Goal: Task Accomplishment & Management: Manage account settings

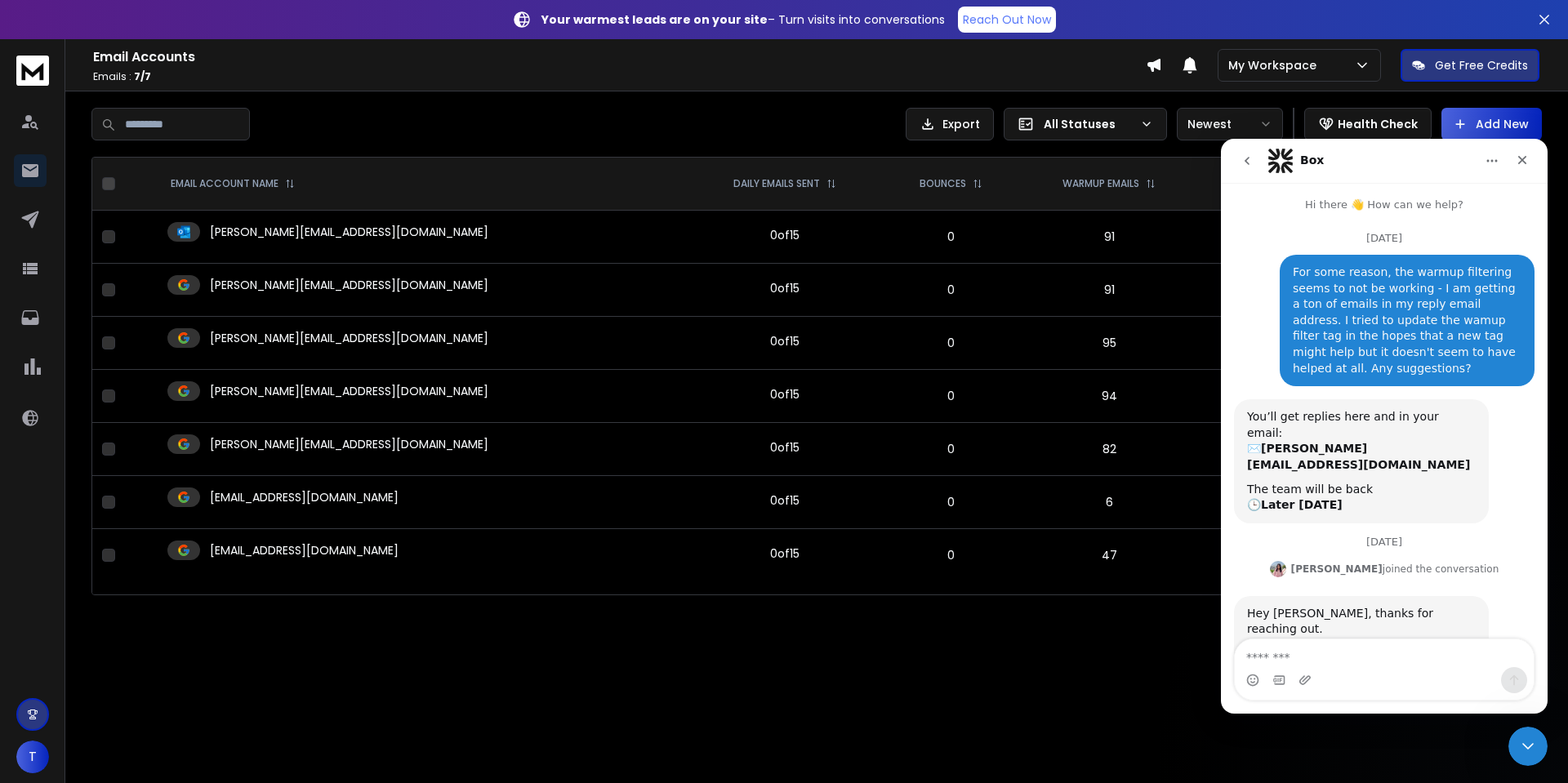
scroll to position [2, 0]
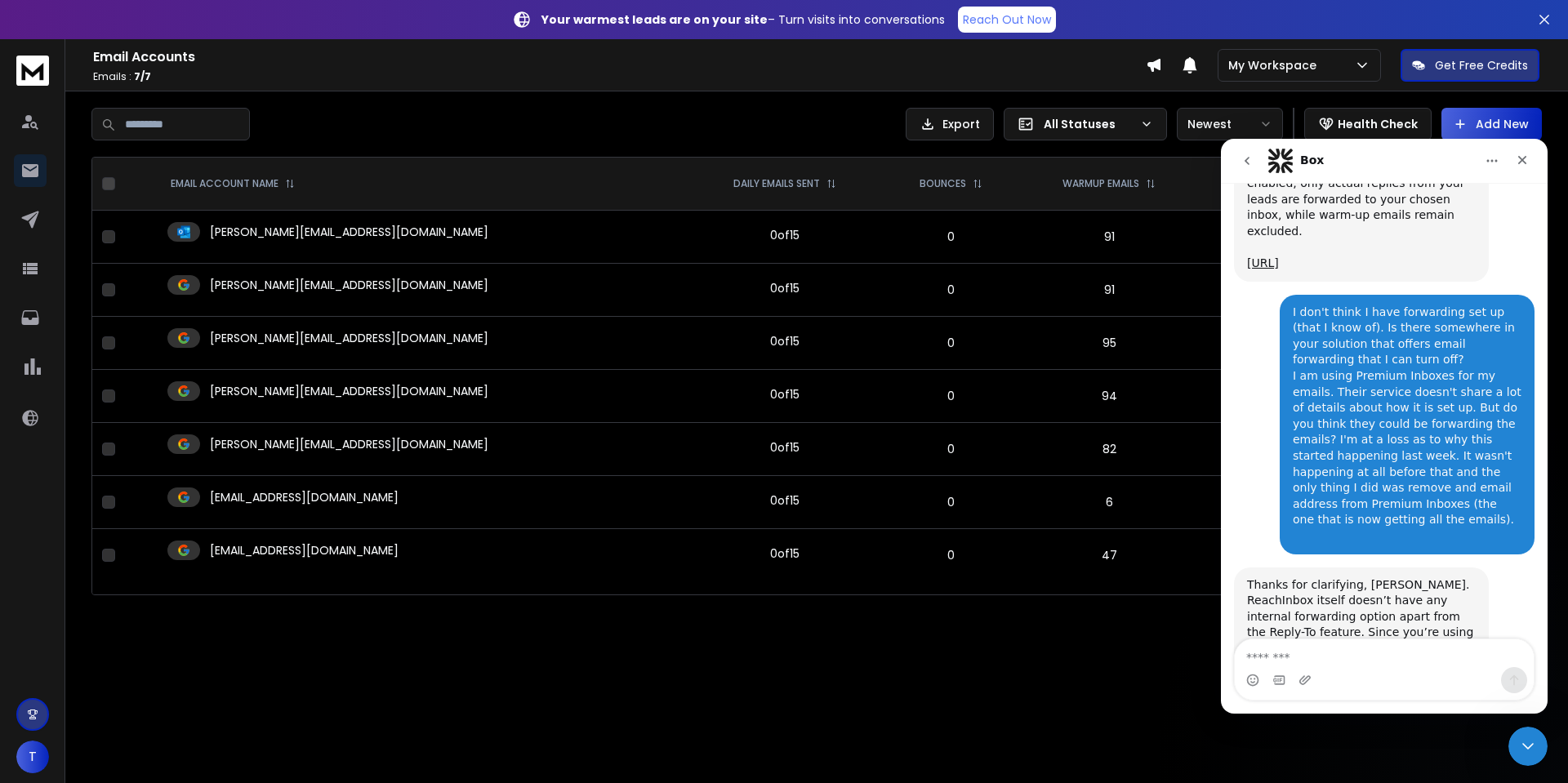
click at [1329, 614] on div "Thanks for clarifying, [PERSON_NAME]. ReachInbox itself doesn’t have any intern…" at bounding box center [1384, 675] width 301 height 216
click at [1526, 162] on icon "Close" at bounding box center [1522, 159] width 13 height 13
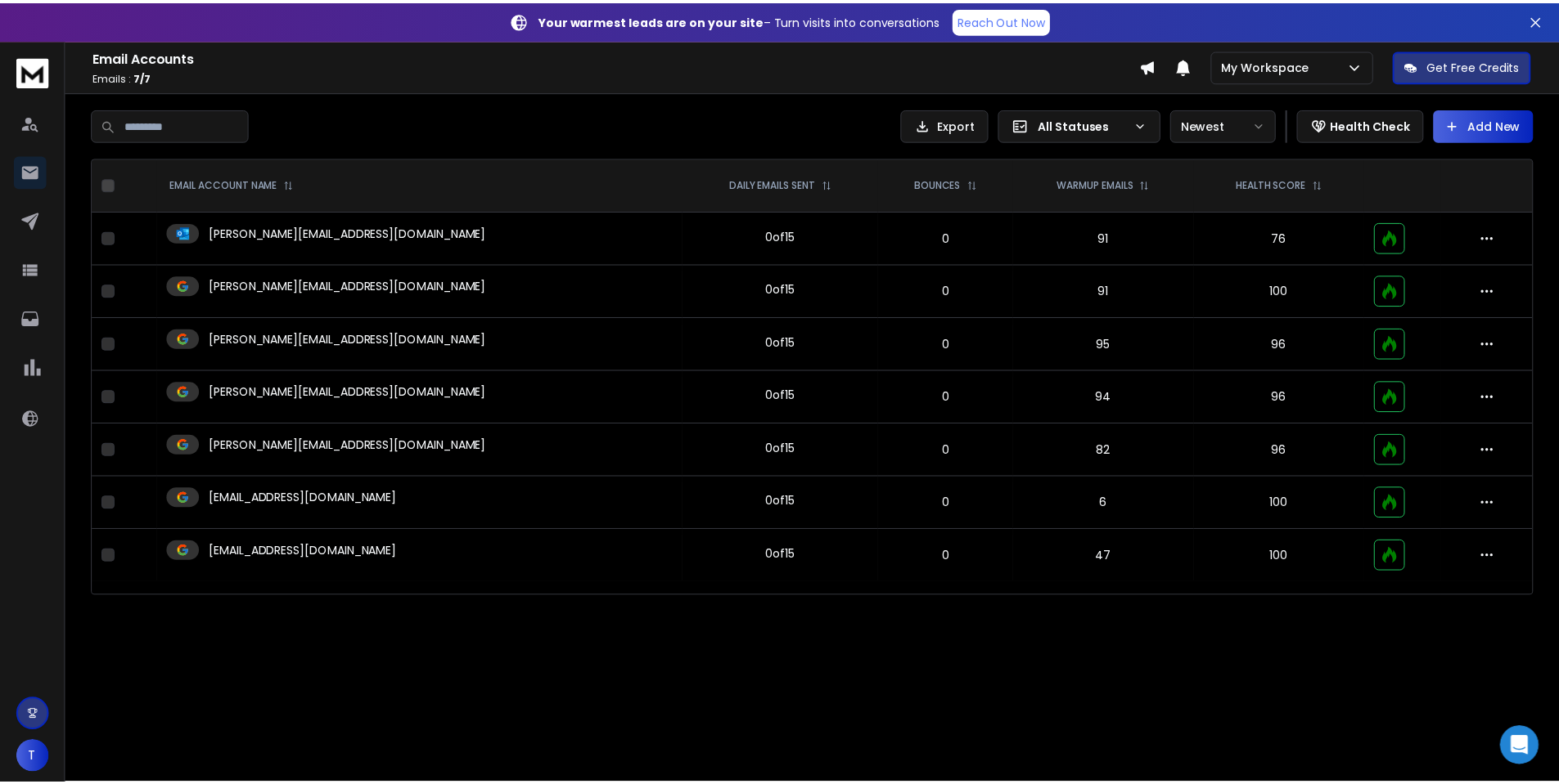
scroll to position [1287, 0]
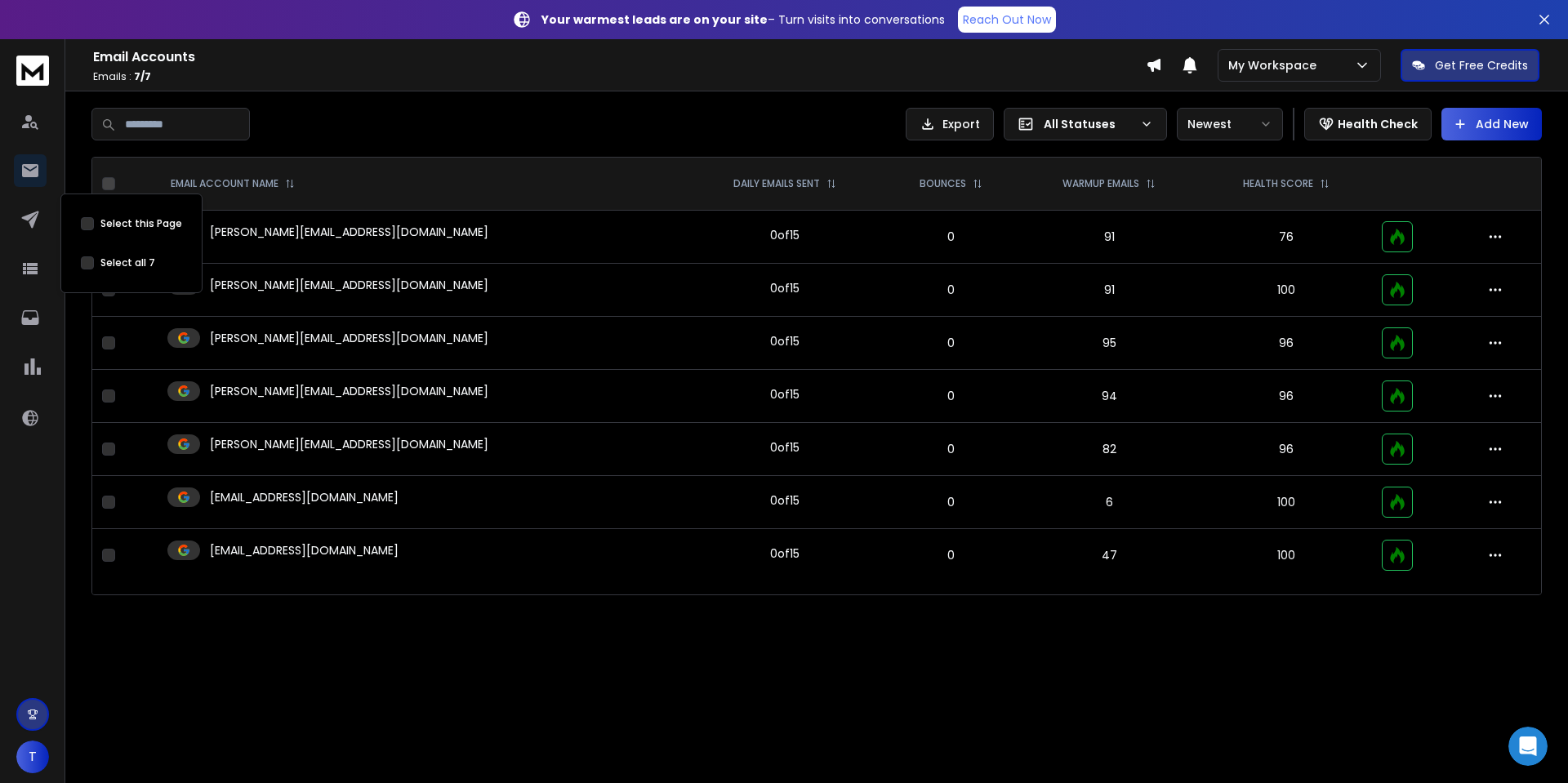
click at [109, 186] on button "Select this Page" at bounding box center [108, 183] width 13 height 13
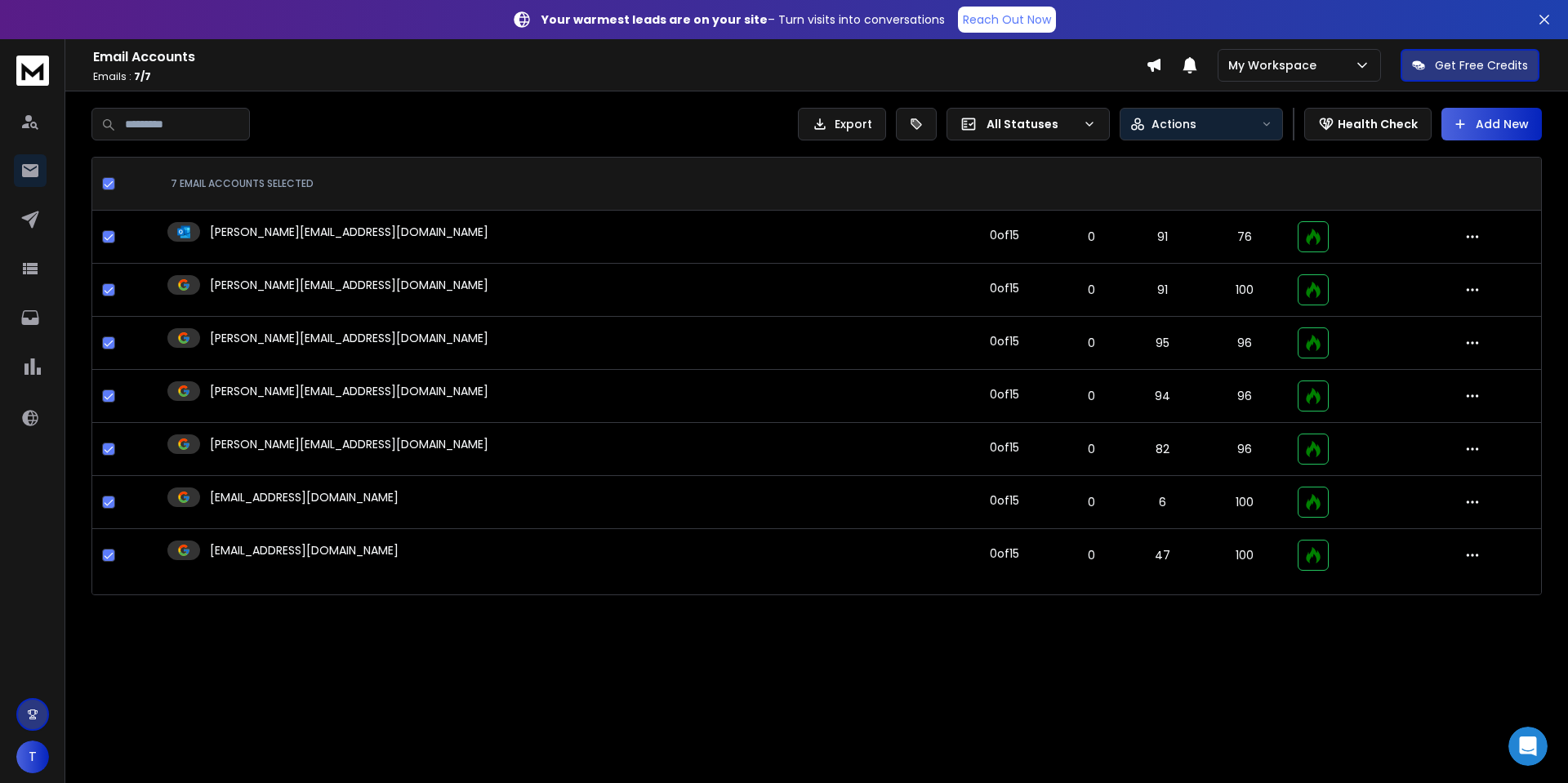
click at [1270, 124] on icon "button" at bounding box center [1267, 124] width 12 height 13
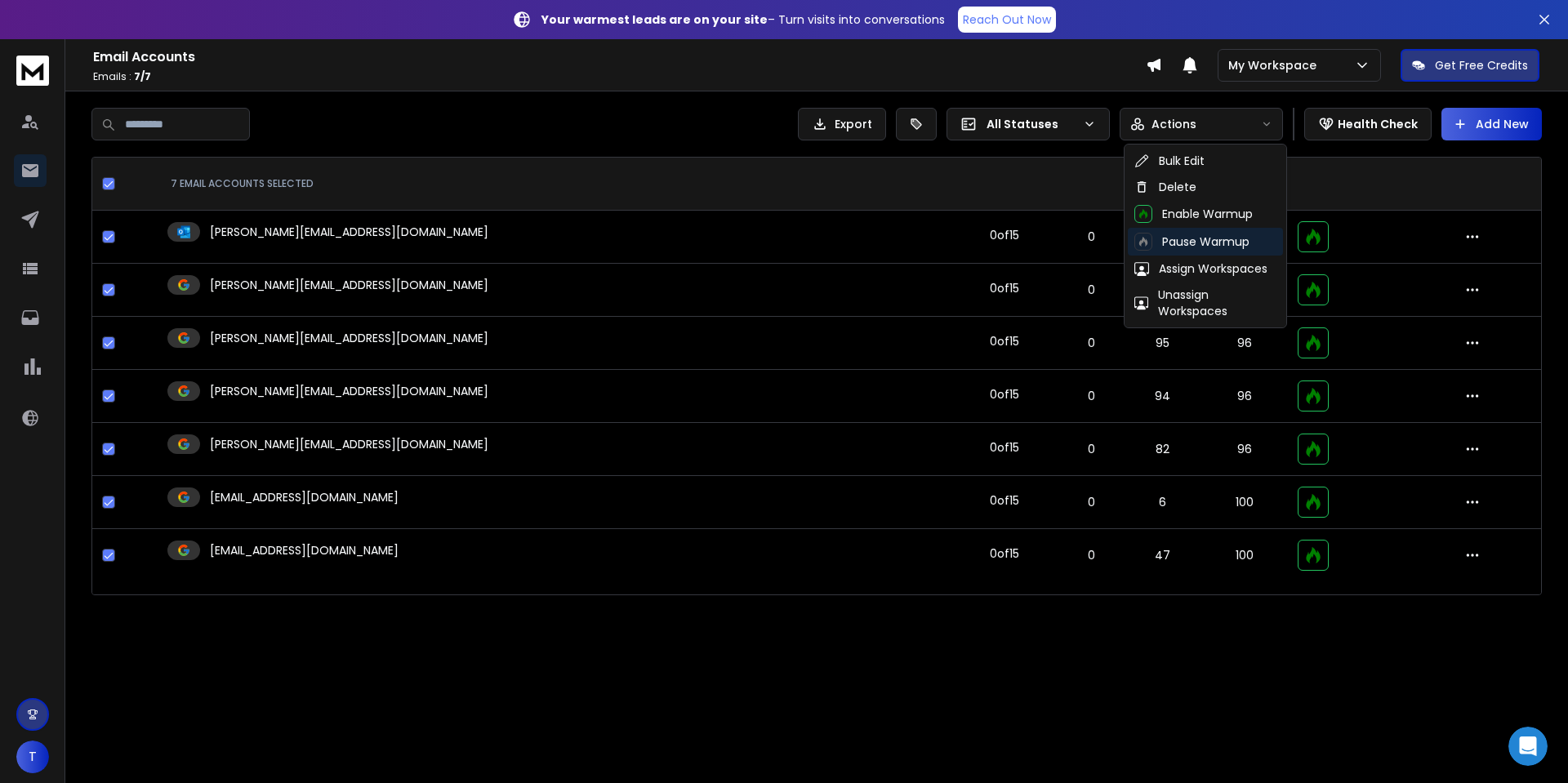
click at [1181, 242] on div "Pause Warmup" at bounding box center [1192, 241] width 115 height 18
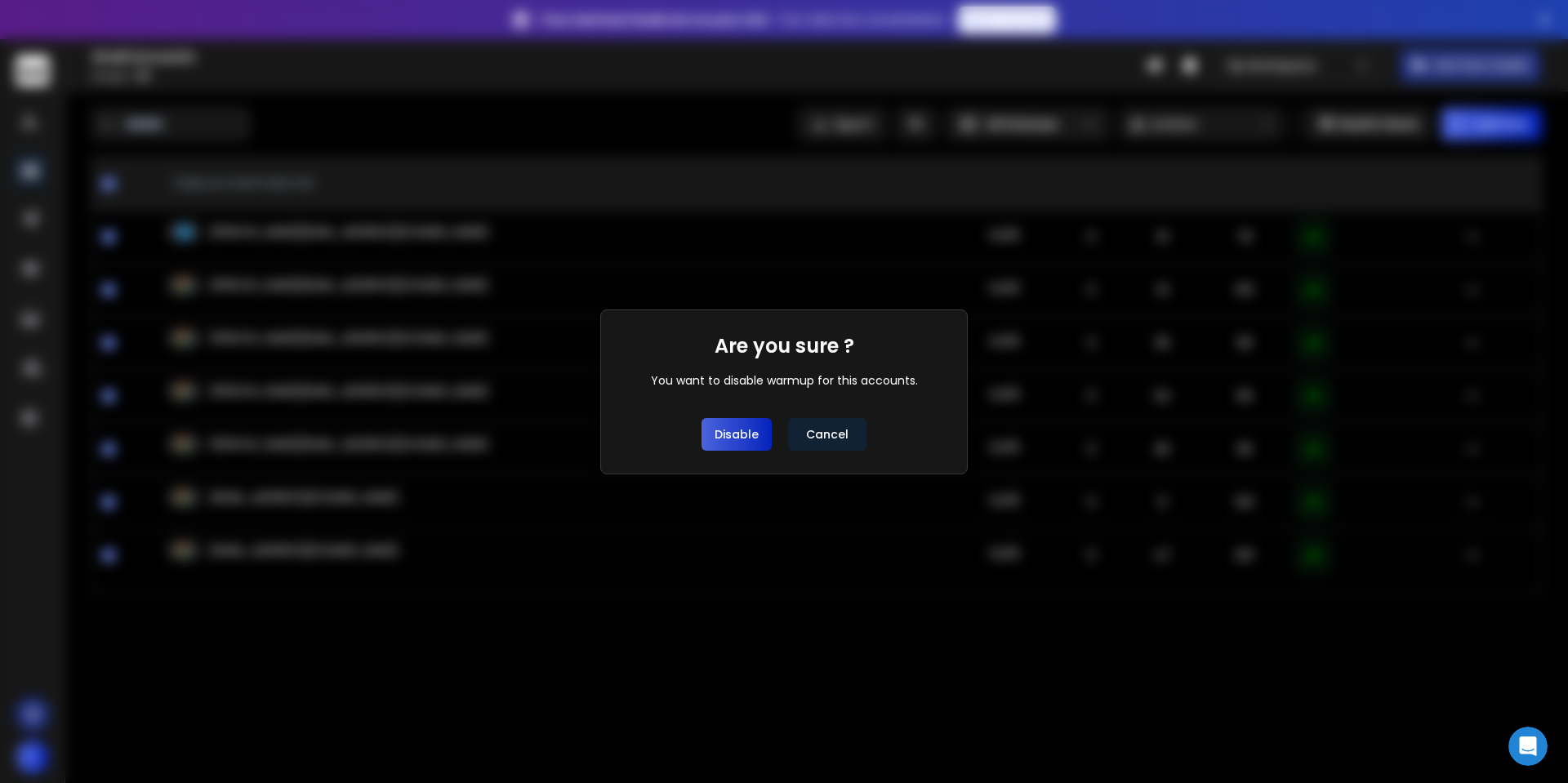
click at [731, 430] on button "Disable" at bounding box center [737, 434] width 70 height 33
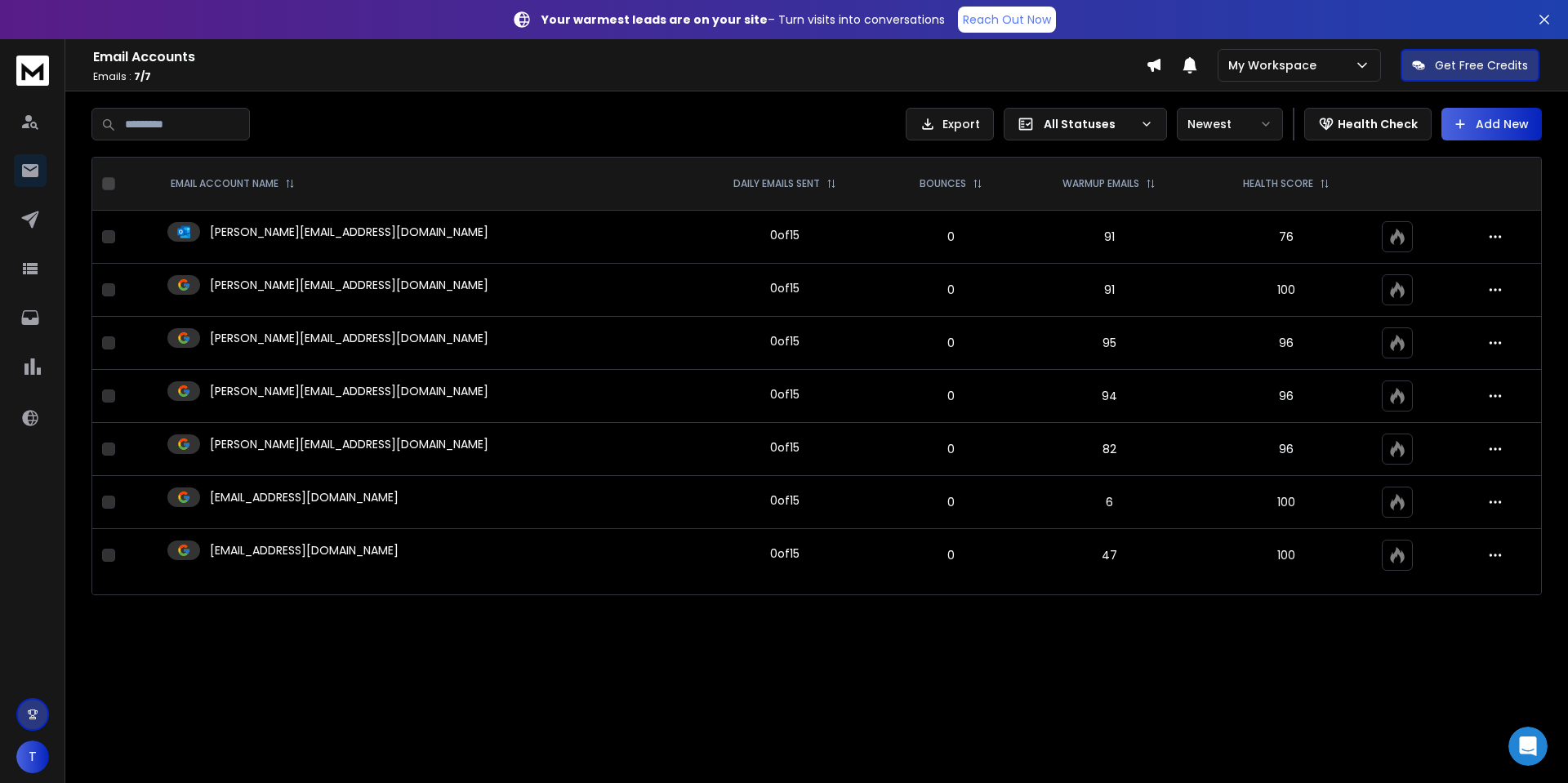
click at [497, 656] on div "Your warmest leads are on your site – Turn visits into conversations Reach Out …" at bounding box center [784, 392] width 1568 height 783
click at [1389, 238] on icon at bounding box center [1397, 236] width 17 height 17
click at [1390, 236] on icon at bounding box center [1397, 236] width 17 height 17
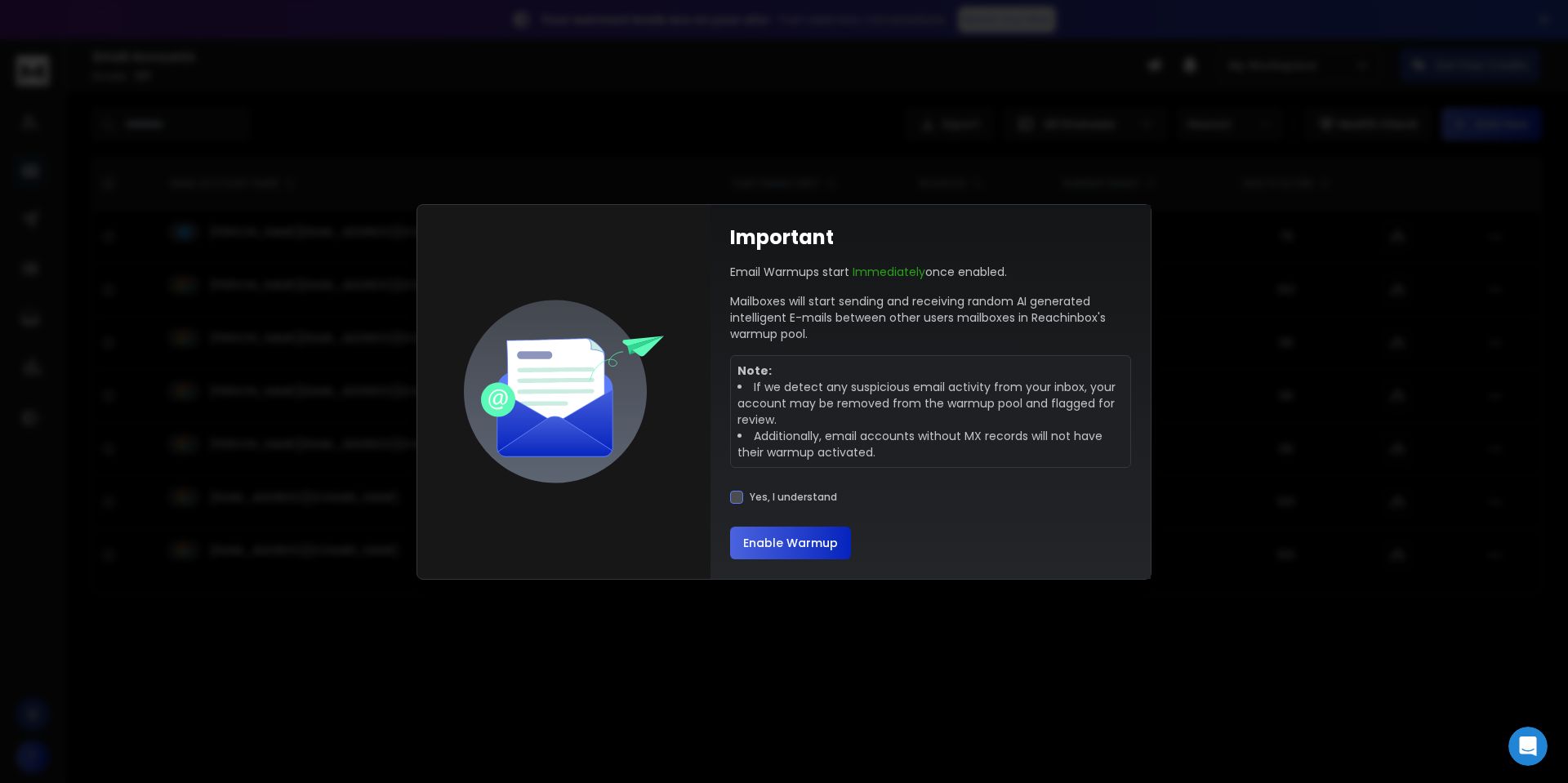
click at [735, 502] on button "Yes, I understand" at bounding box center [737, 497] width 13 height 13
click at [792, 541] on button "Enable Warmup" at bounding box center [791, 543] width 121 height 33
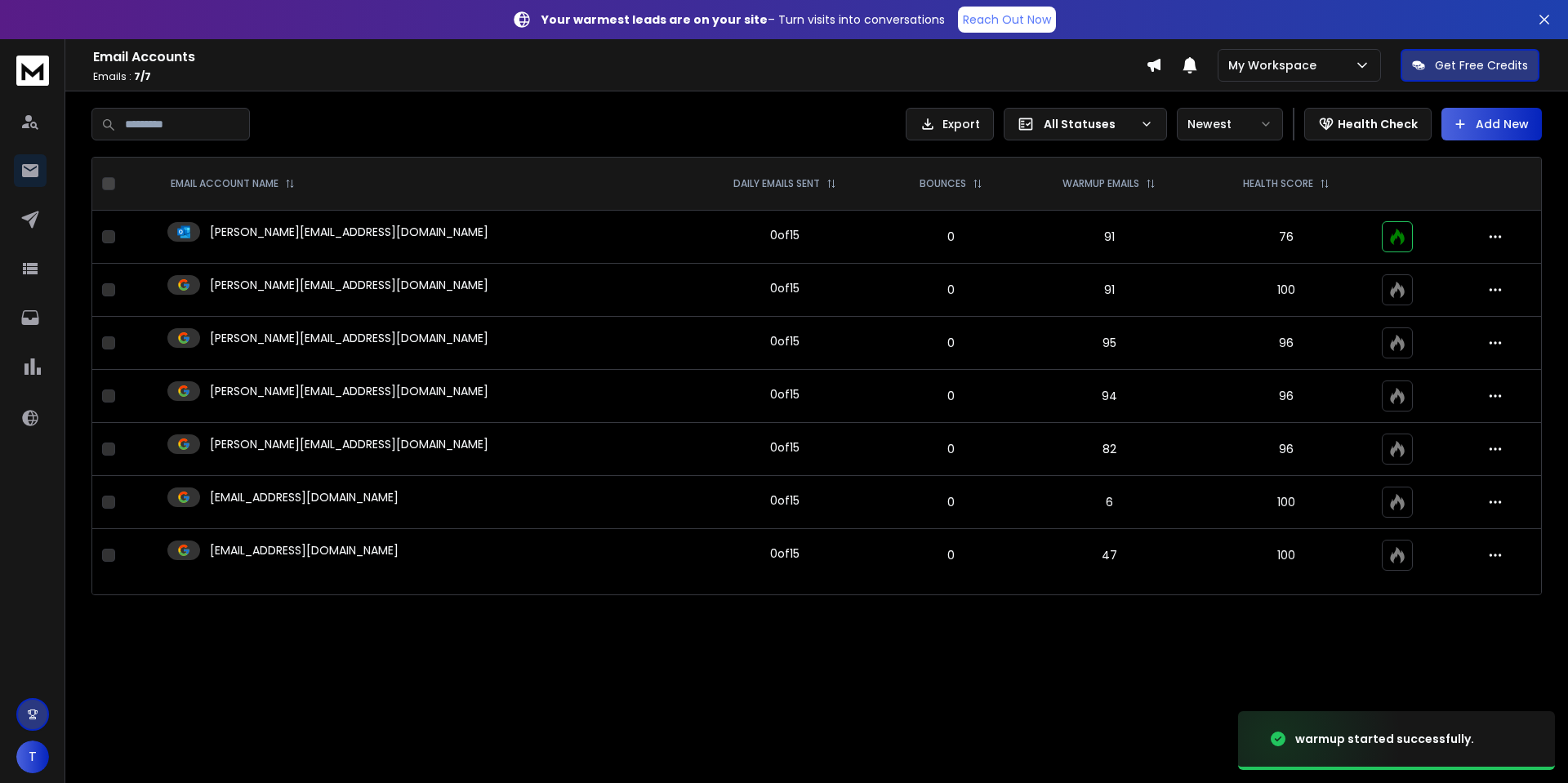
click at [482, 105] on div "Export All Statuses Newest Health Check Add New EMAIL ACCOUNT NAME DAILY EMAILS…" at bounding box center [817, 352] width 1503 height 520
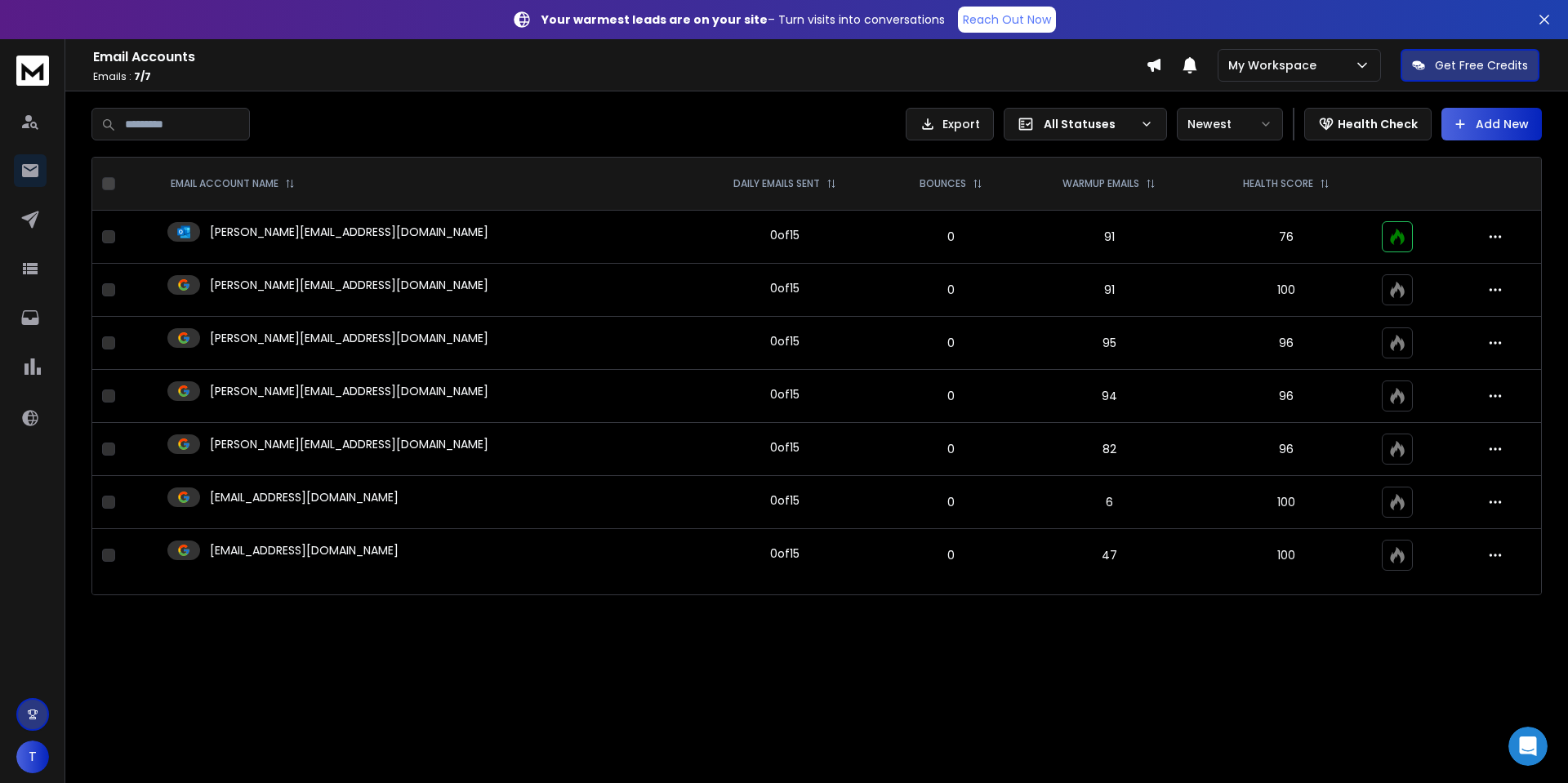
click at [484, 103] on div "Export All Statuses Newest Health Check Add New EMAIL ACCOUNT NAME DAILY EMAILS…" at bounding box center [817, 352] width 1503 height 520
click at [481, 133] on div at bounding box center [494, 124] width 805 height 33
click at [980, 23] on p "Reach Out Now" at bounding box center [1006, 20] width 88 height 17
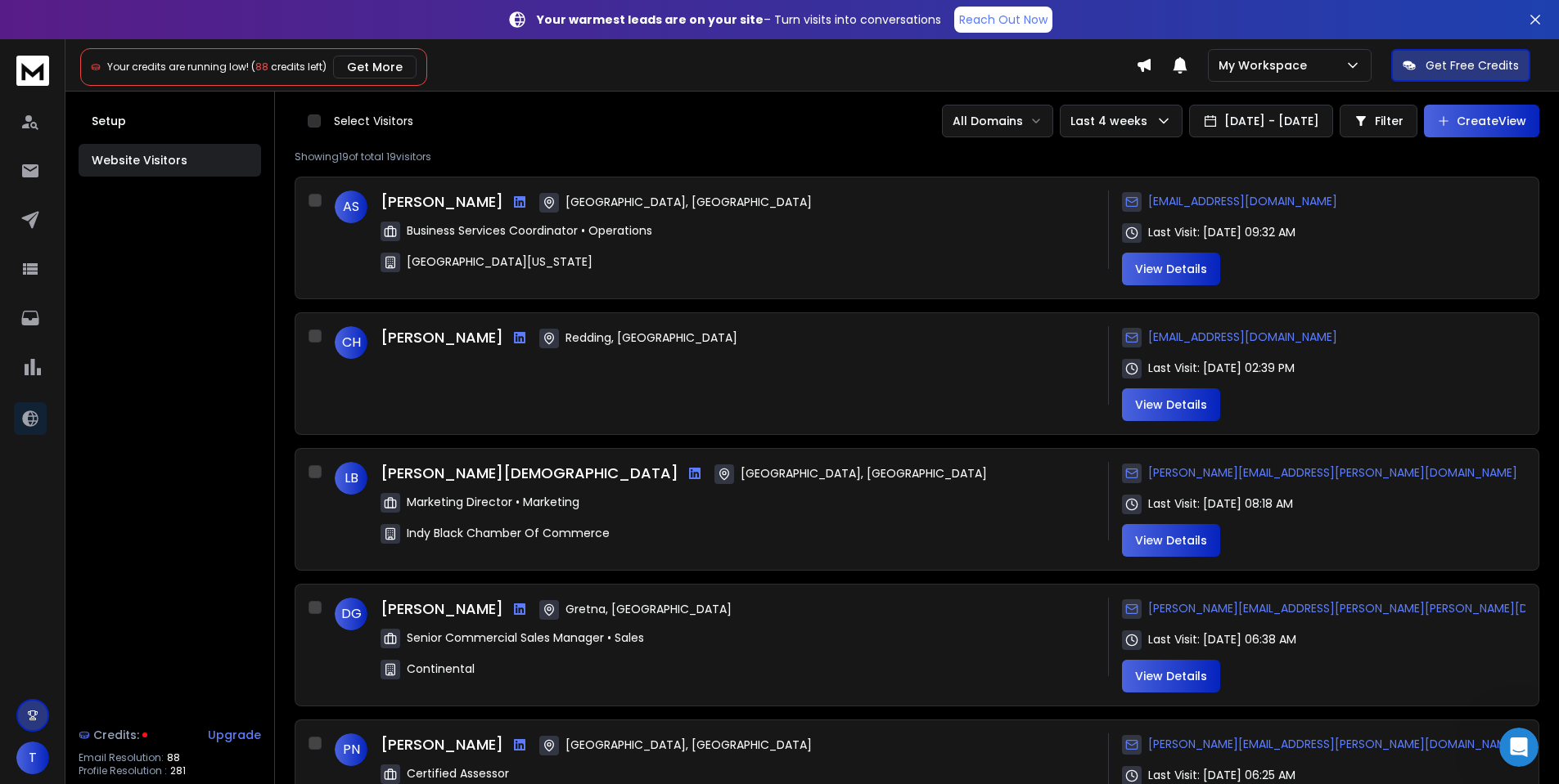
click at [141, 299] on div "Setup Website Visitors Credits: Upgrade Email Resolution: 88 Profile Resolution…" at bounding box center [169, 441] width 209 height 699
click at [143, 298] on div "Setup Website Visitors Credits: Upgrade Email Resolution: 88 Profile Resolution…" at bounding box center [169, 441] width 209 height 699
